Goal: Task Accomplishment & Management: Complete application form

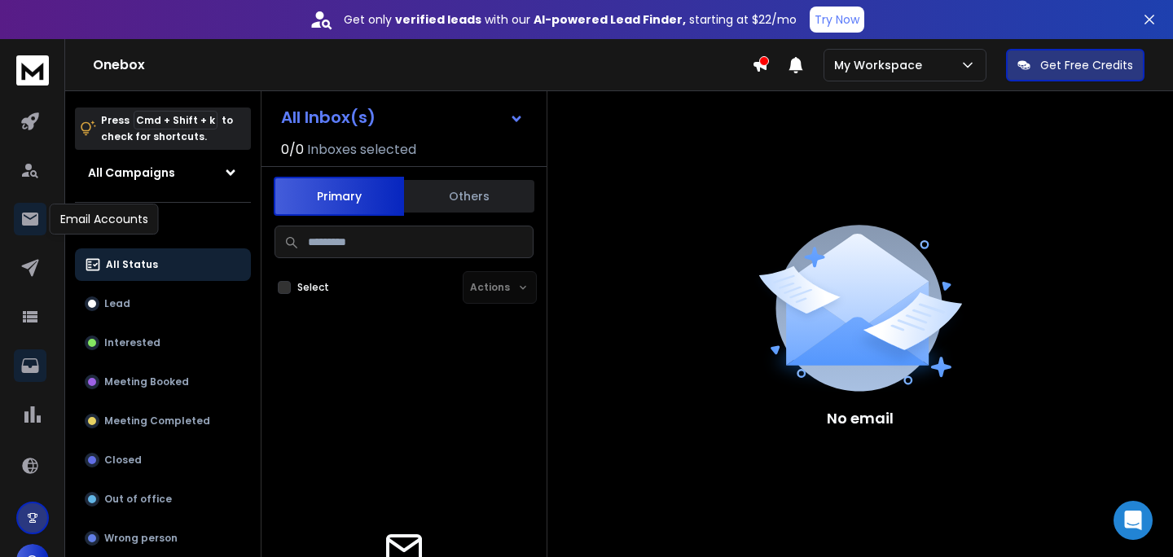
click at [31, 214] on icon at bounding box center [30, 219] width 16 height 13
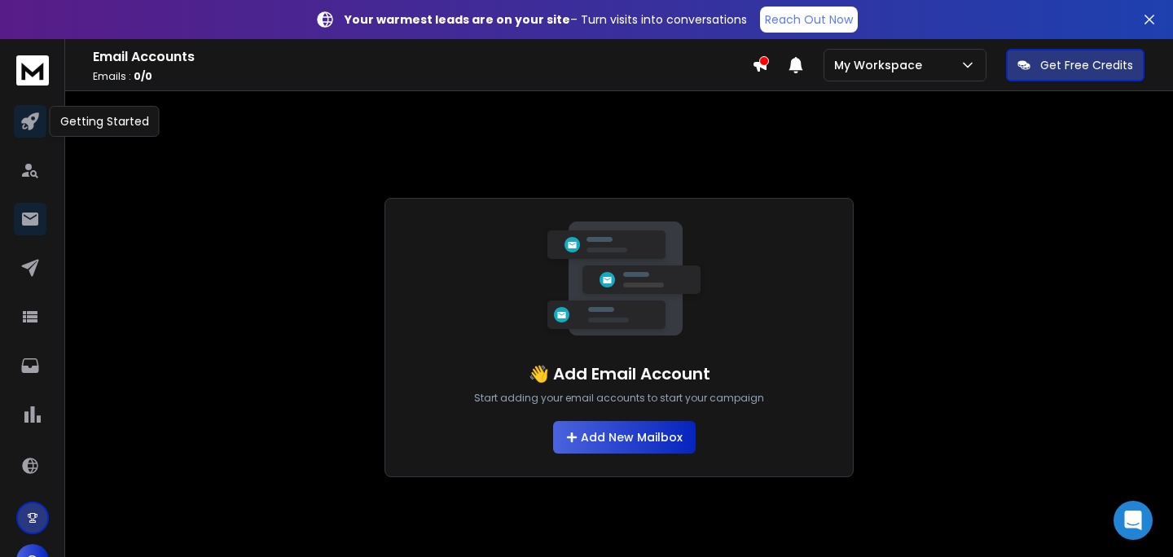
click at [40, 123] on link at bounding box center [30, 121] width 33 height 33
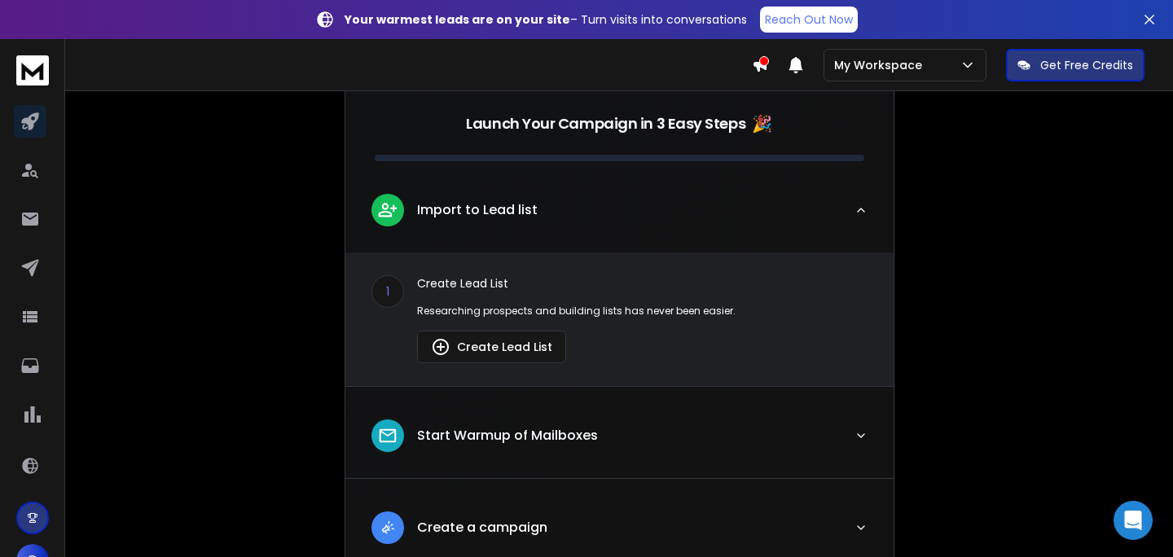
scroll to position [195, 0]
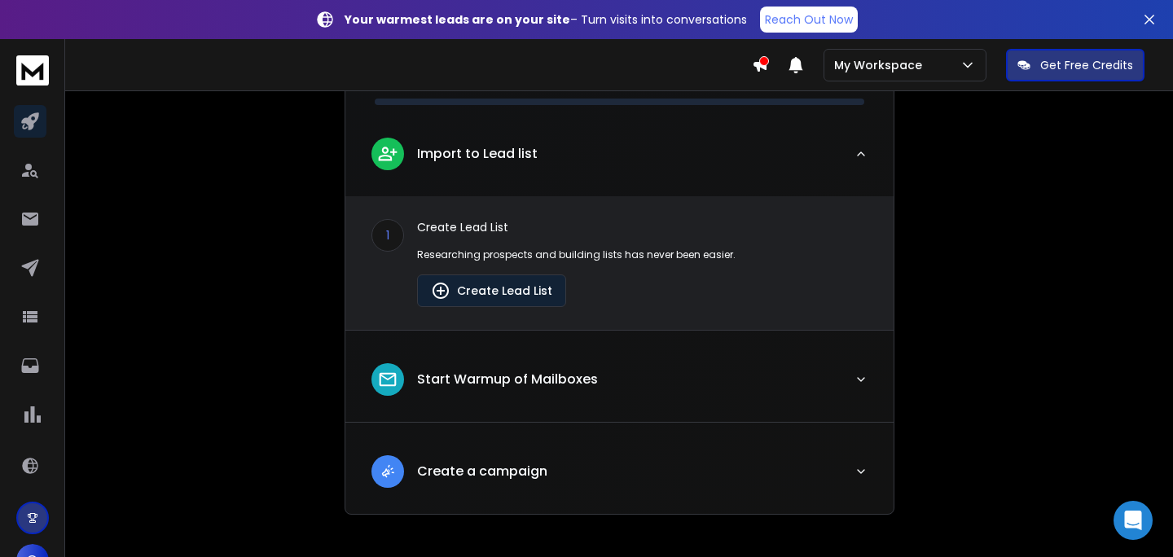
click at [505, 285] on button "Create Lead List" at bounding box center [491, 290] width 149 height 33
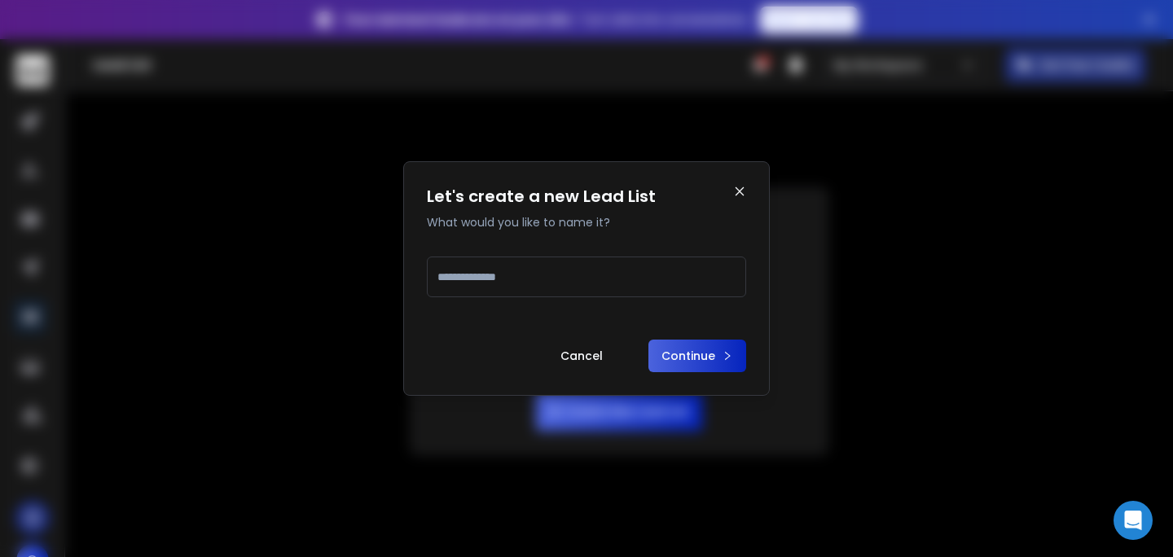
click at [555, 276] on input at bounding box center [586, 277] width 319 height 41
